Goal: Check status

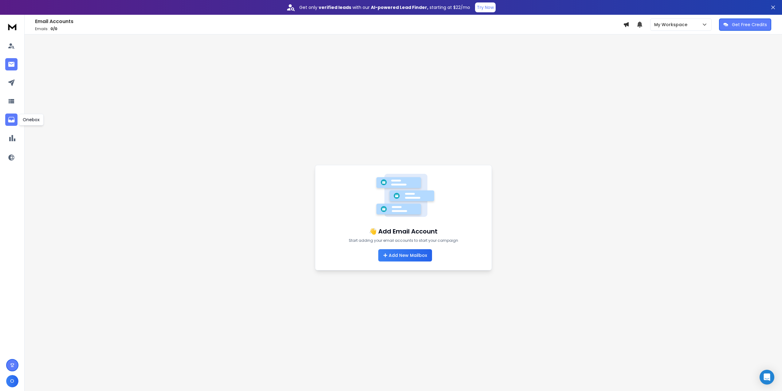
click at [14, 116] on icon at bounding box center [11, 119] width 7 height 7
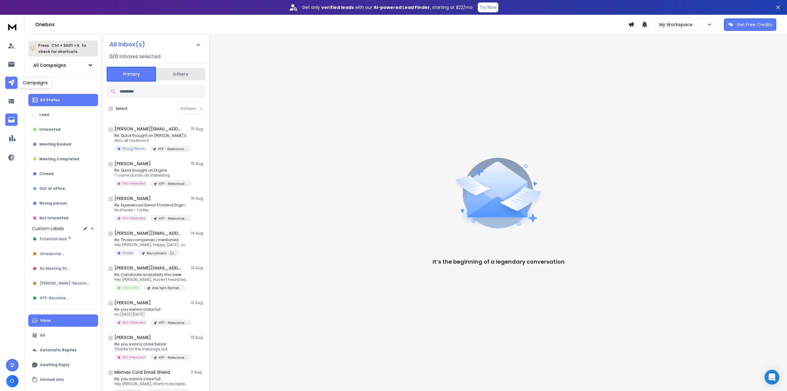
click at [10, 82] on icon at bounding box center [11, 82] width 6 height 6
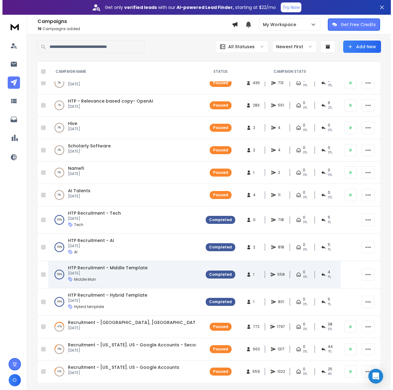
scroll to position [78, 0]
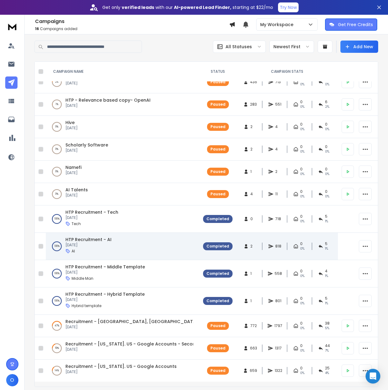
click at [146, 250] on div "100 % HTP Recruitment - AI [DATE] AI" at bounding box center [122, 247] width 141 height 20
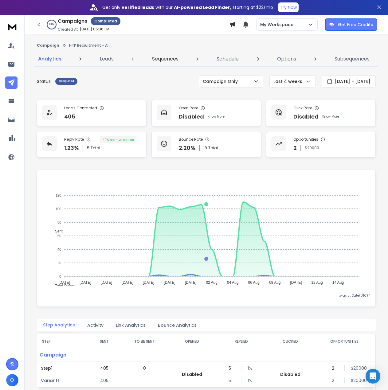
click at [159, 58] on p "Sequences" at bounding box center [165, 58] width 26 height 7
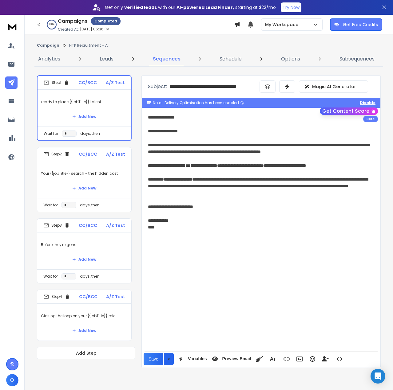
click at [180, 37] on div "**********" at bounding box center [209, 205] width 368 height 342
